Goal: Task Accomplishment & Management: Manage account settings

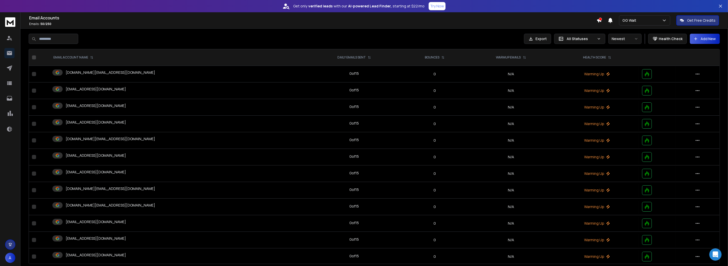
click at [134, 73] on div "[DOMAIN_NAME][EMAIL_ADDRESS][DOMAIN_NAME]" at bounding box center [177, 73] width 251 height 6
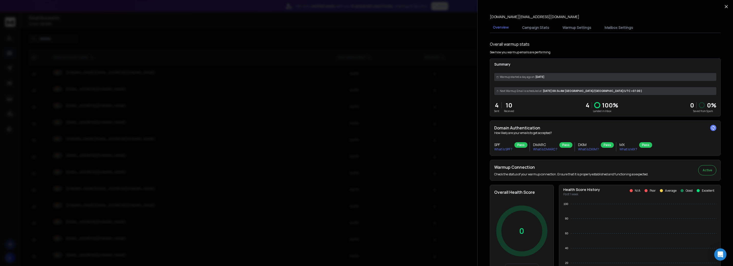
click at [725, 7] on icon "button" at bounding box center [726, 6] width 3 height 3
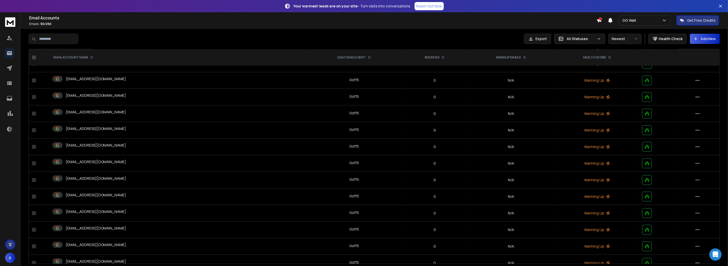
scroll to position [192, 0]
click at [100, 160] on div "[EMAIL_ADDRESS][DOMAIN_NAME]" at bounding box center [89, 163] width 74 height 6
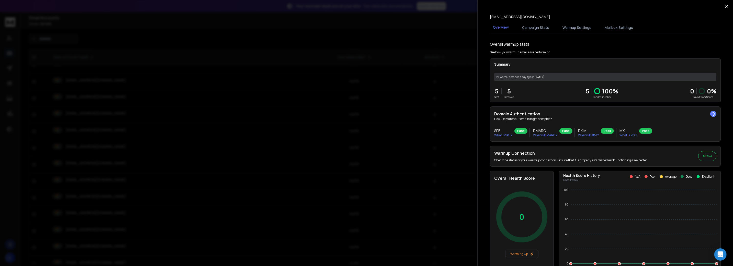
click at [725, 6] on icon "button" at bounding box center [726, 6] width 5 height 5
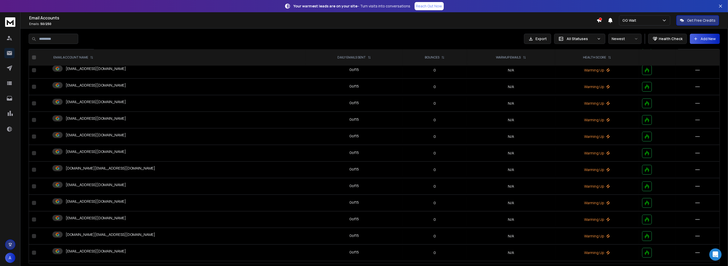
scroll to position [352, 0]
click at [126, 167] on div "[EMAIL_ADDRESS][DOMAIN_NAME]" at bounding box center [89, 170] width 74 height 6
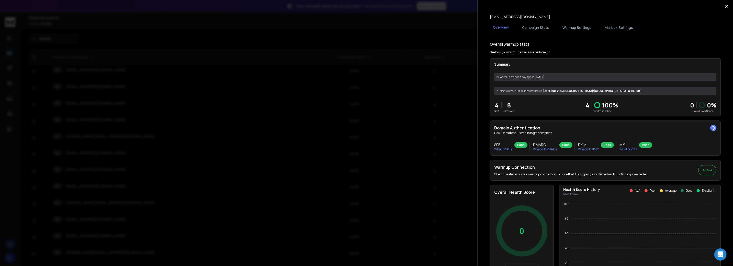
click at [725, 5] on icon "button" at bounding box center [726, 6] width 5 height 5
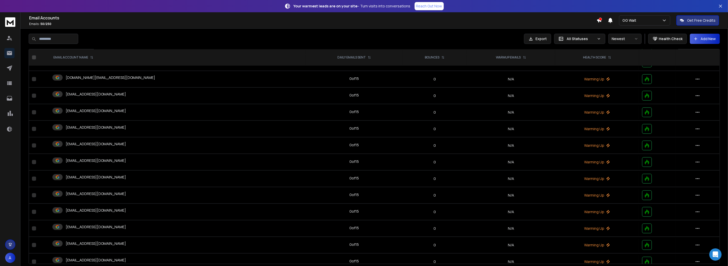
scroll to position [575, 0]
click at [125, 192] on div "[EMAIL_ADDRESS][DOMAIN_NAME]" at bounding box center [177, 195] width 251 height 6
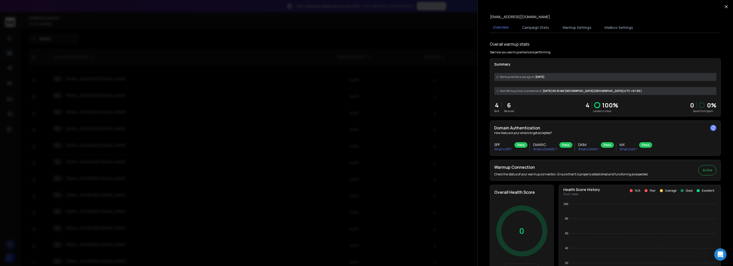
click at [726, 6] on icon "button" at bounding box center [726, 6] width 5 height 5
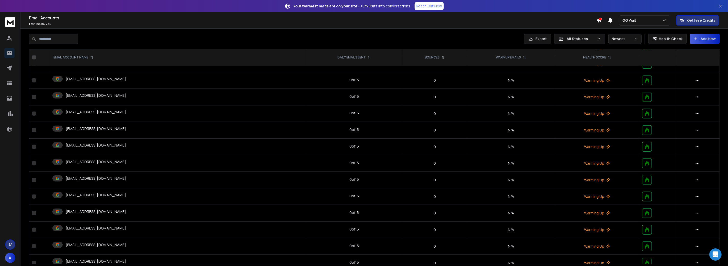
click at [257, 201] on td "[EMAIL_ADDRESS][DOMAIN_NAME]" at bounding box center [177, 197] width 257 height 17
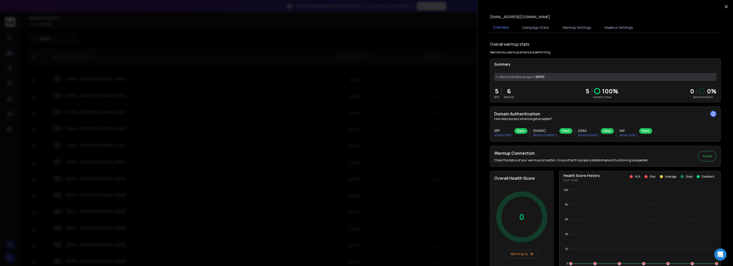
click at [725, 7] on icon "button" at bounding box center [726, 6] width 5 height 5
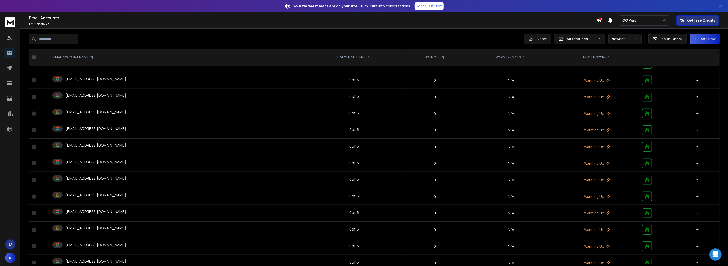
scroll to position [642, 0]
click at [349, 196] on td "0 of 15" at bounding box center [354, 194] width 96 height 13
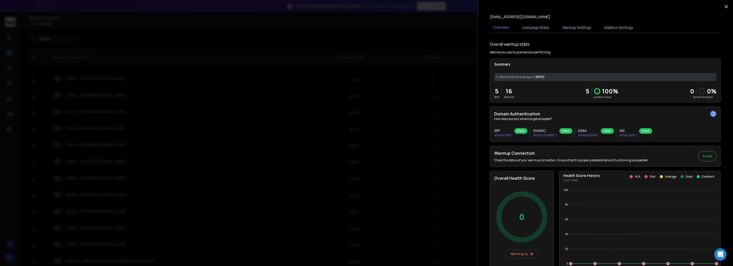
click at [725, 5] on icon "button" at bounding box center [726, 6] width 5 height 5
